Goal: Information Seeking & Learning: Check status

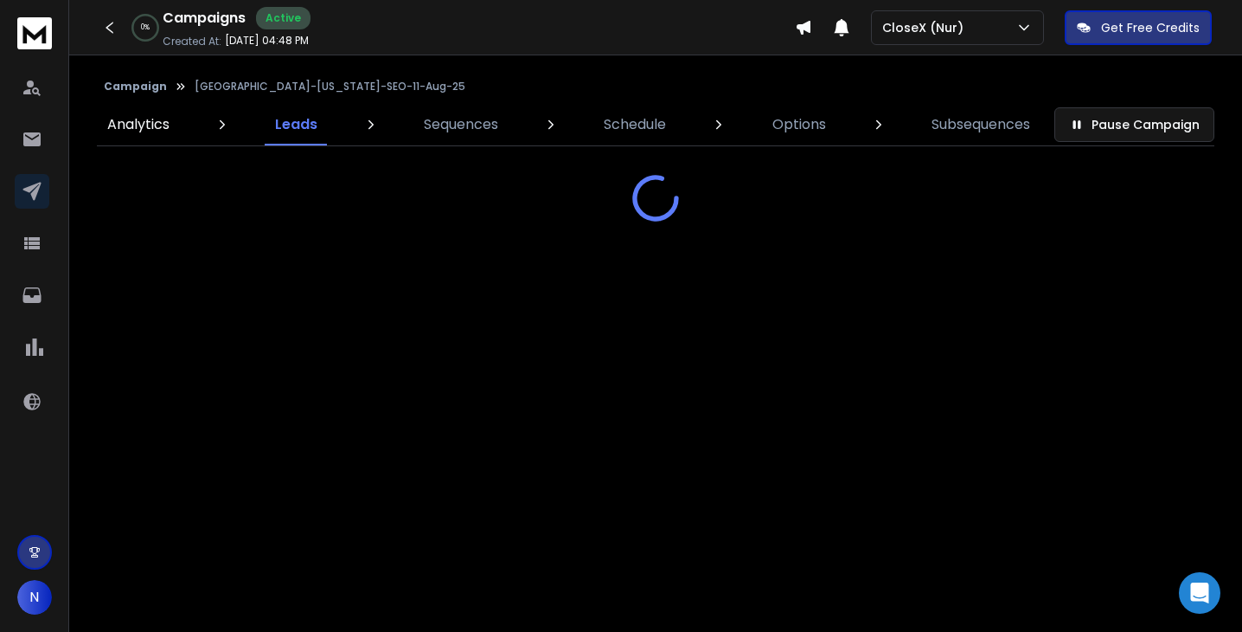
click at [138, 122] on p "Analytics" at bounding box center [138, 124] width 62 height 21
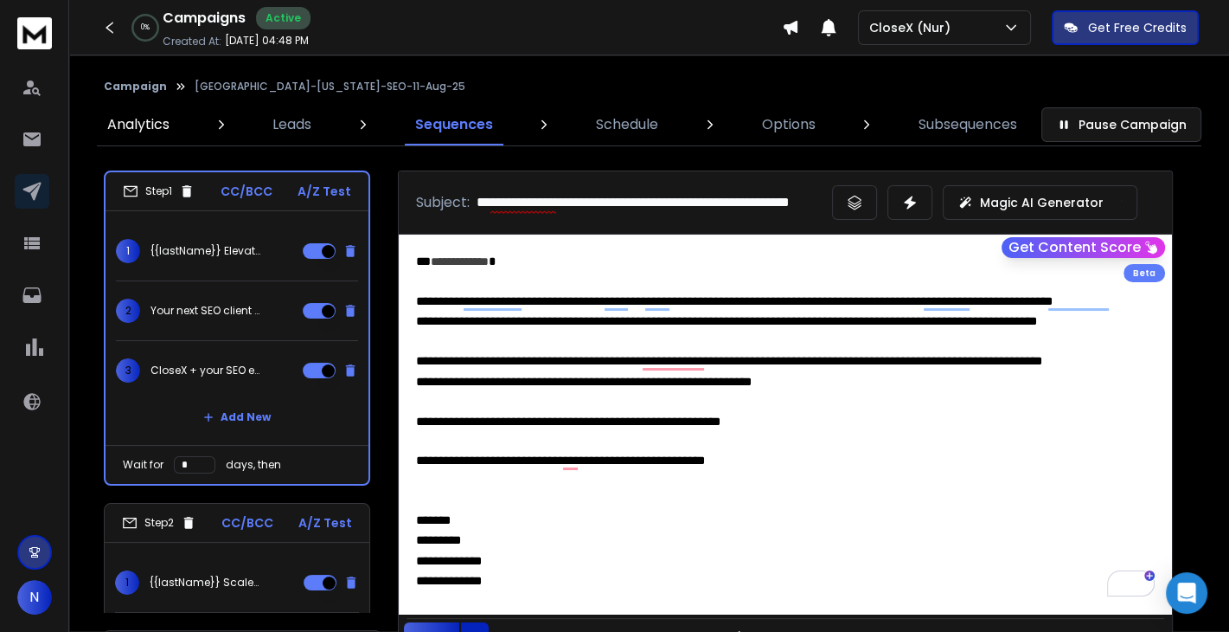
click at [124, 126] on p "Analytics" at bounding box center [138, 124] width 62 height 21
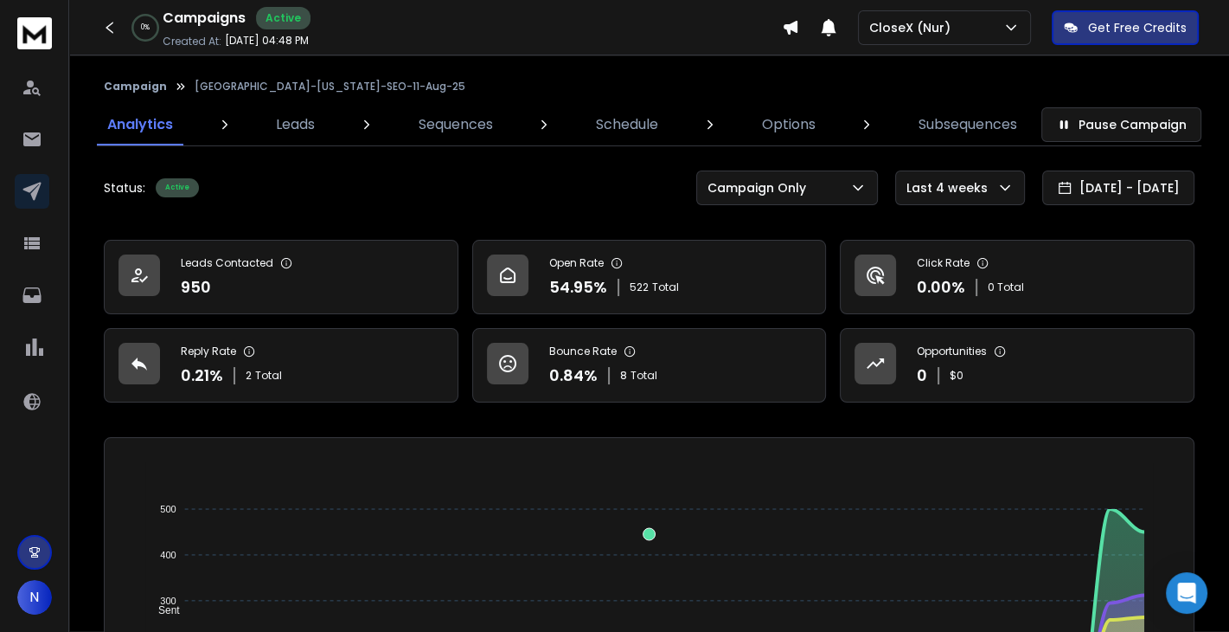
click at [83, 450] on div "Campaign USA-California-SEO-11-Aug-25 Analytics Leads Sequences Schedule Option…" at bounding box center [649, 602] width 1160 height 1094
click at [616, 37] on div "0 % Campaigns Active Created At: Aug 07, 2025, 04:48 PM CloseX (Nur) Get Free C…" at bounding box center [614, 27] width 1229 height 55
